Goal: Check status: Check status

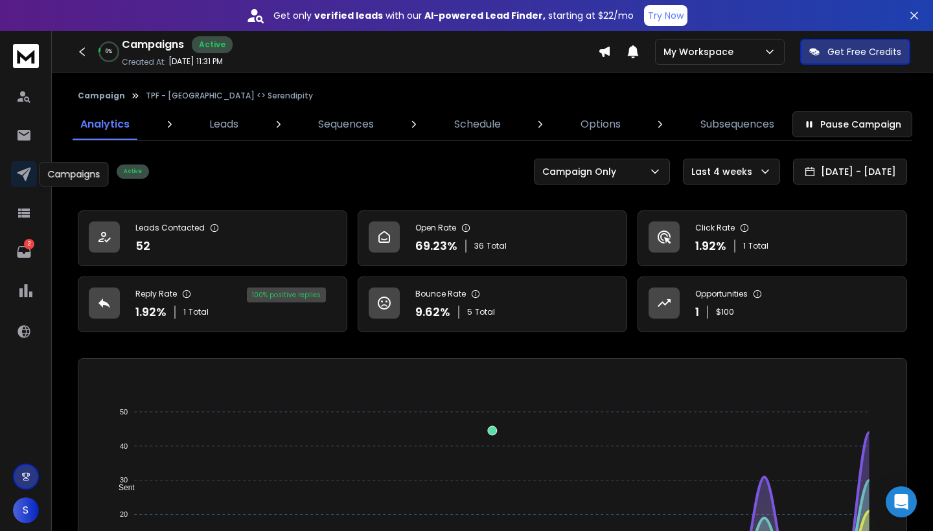
scroll to position [31, 0]
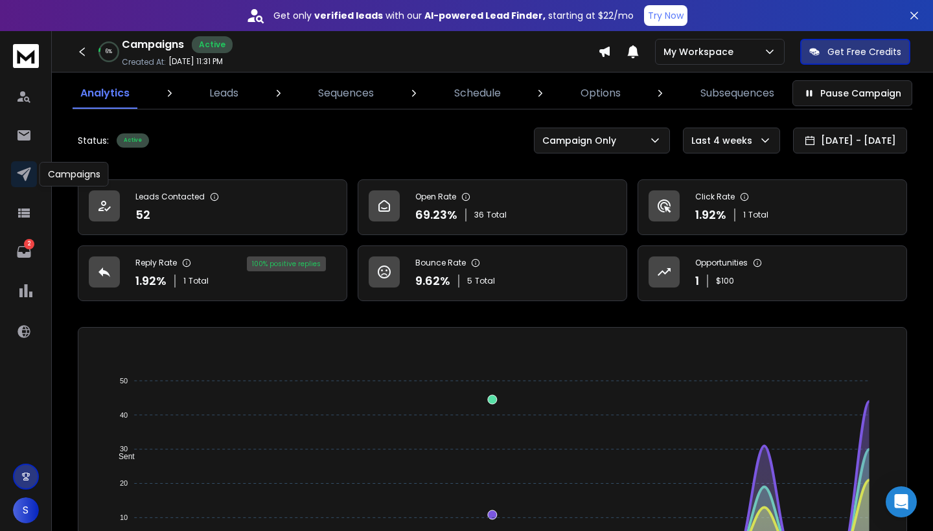
click at [17, 170] on icon at bounding box center [24, 175] width 16 height 16
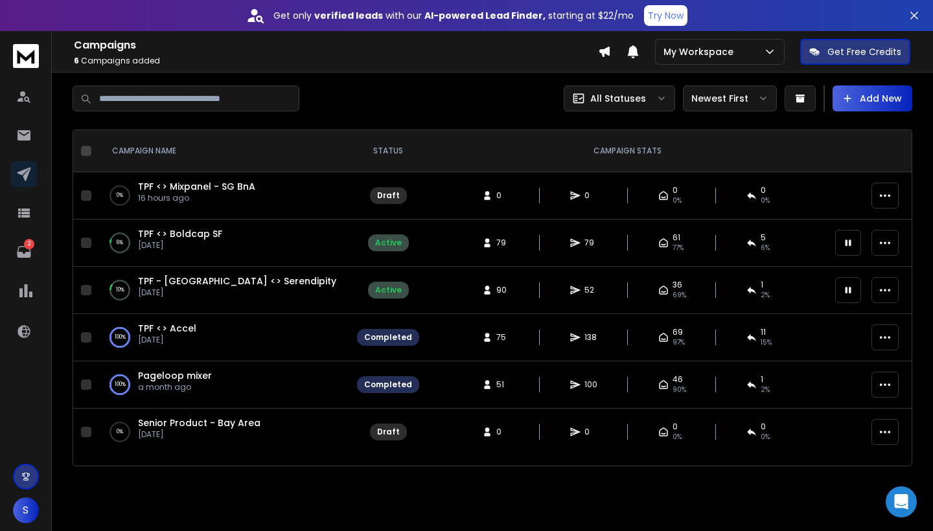
click at [220, 227] on div "6 % TPF <> Boldcap SF [DATE]" at bounding box center [223, 242] width 227 height 31
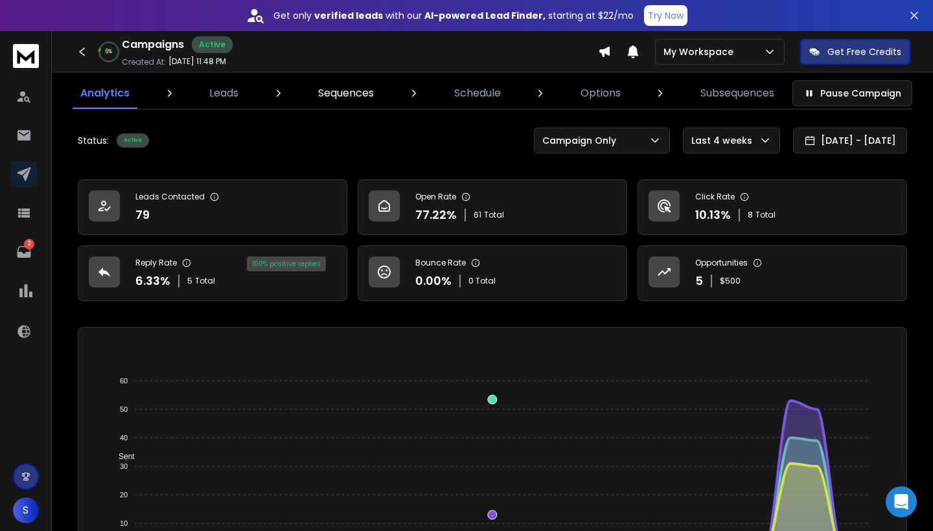
click at [356, 97] on p "Sequences" at bounding box center [346, 94] width 56 height 16
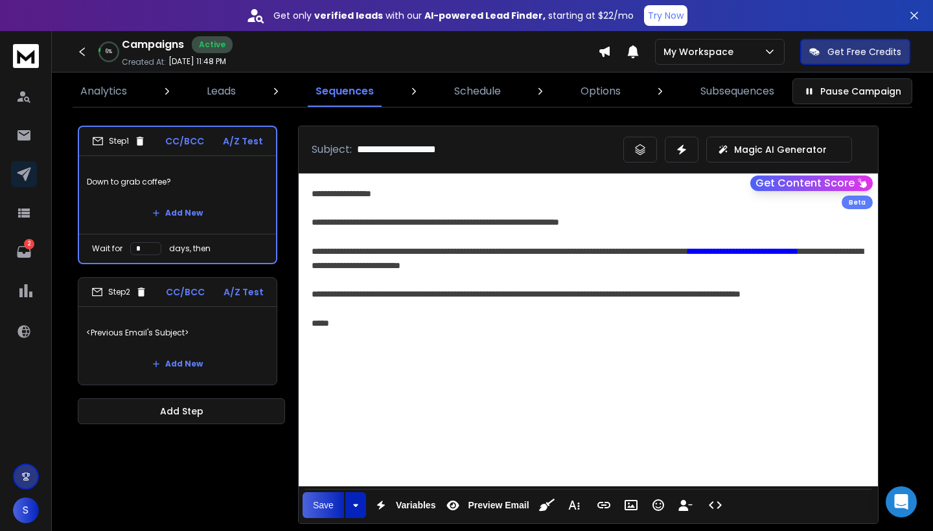
scroll to position [31, 0]
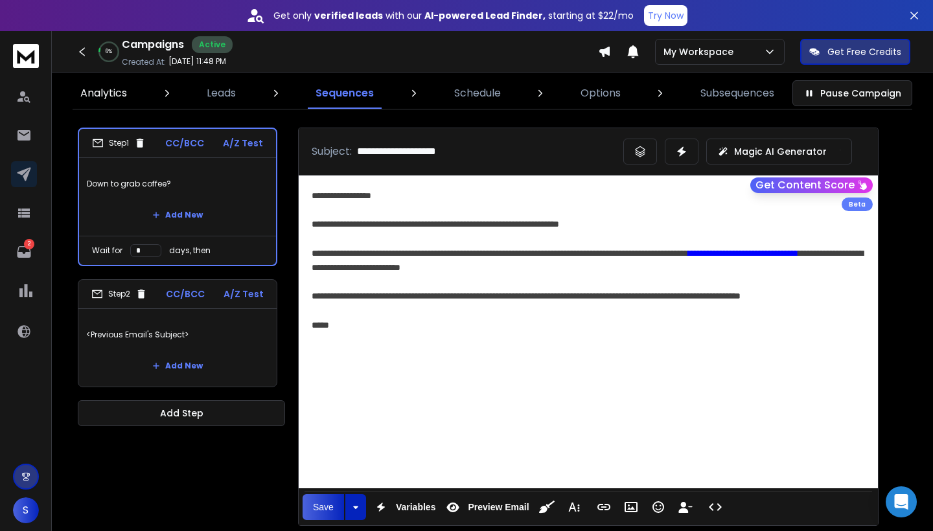
click at [102, 93] on p "Analytics" at bounding box center [103, 94] width 47 height 16
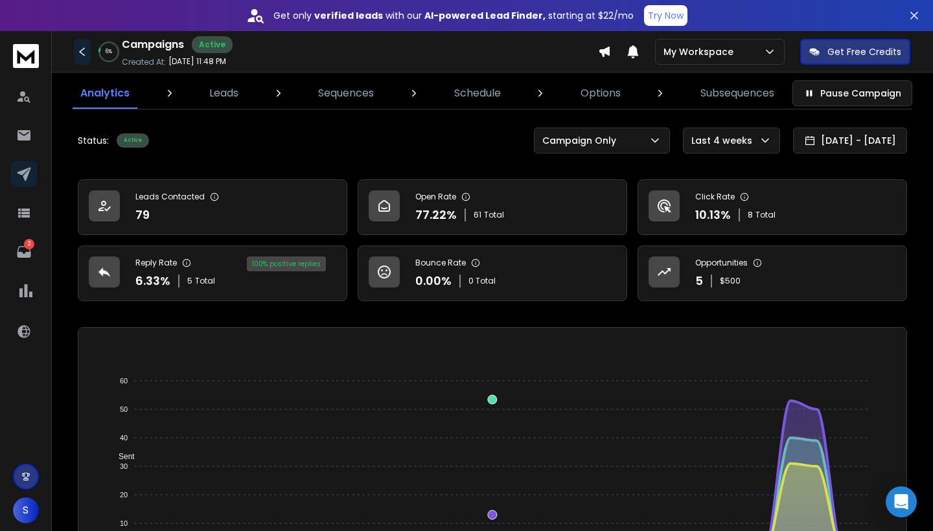
click at [84, 47] on icon at bounding box center [82, 52] width 12 height 12
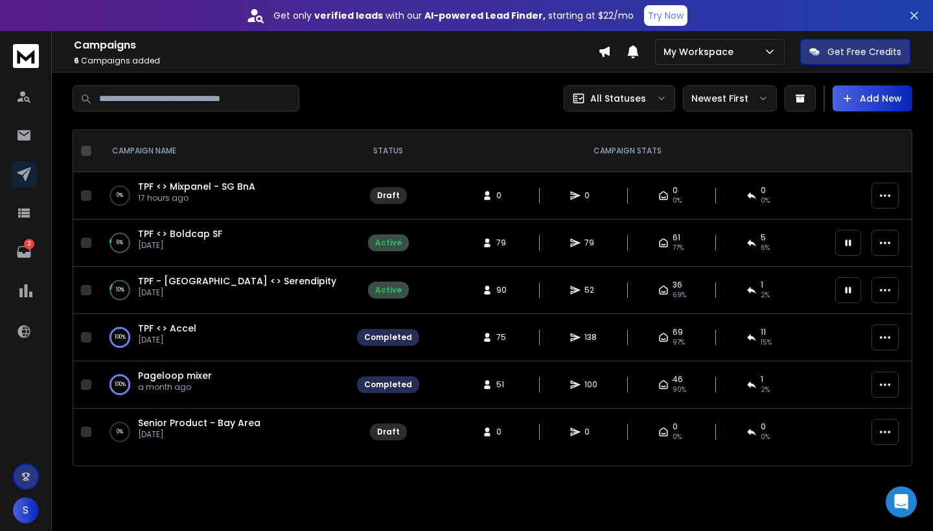
click at [170, 288] on p "[DATE]" at bounding box center [237, 293] width 198 height 10
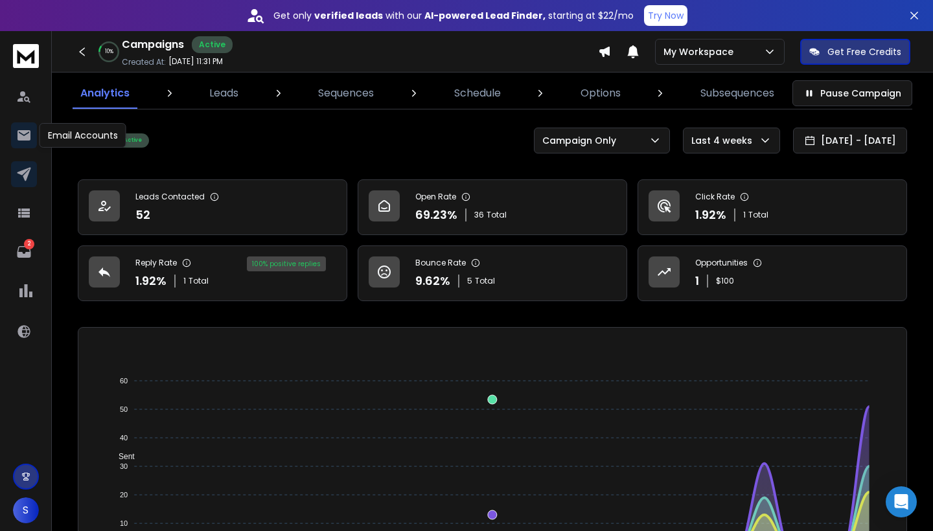
click at [36, 136] on link at bounding box center [24, 135] width 26 height 26
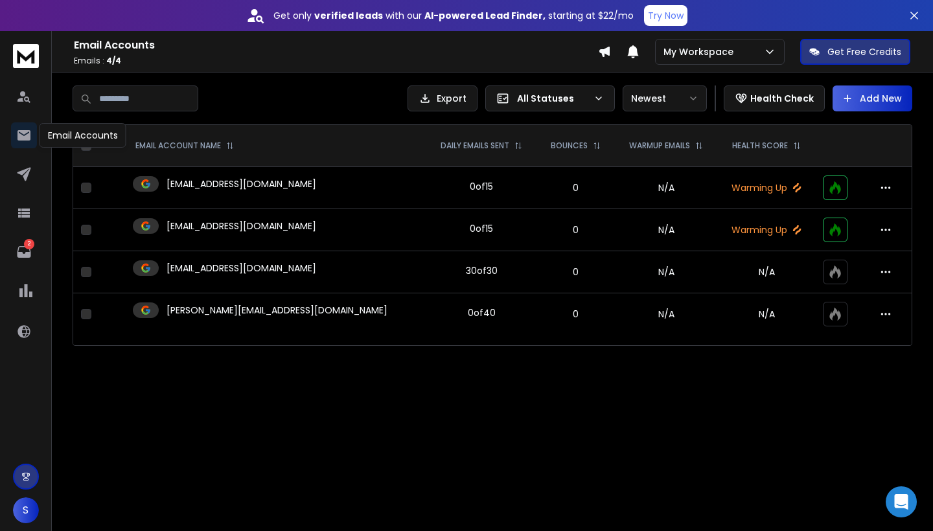
click at [15, 135] on link at bounding box center [24, 135] width 26 height 26
